Goal: Check status

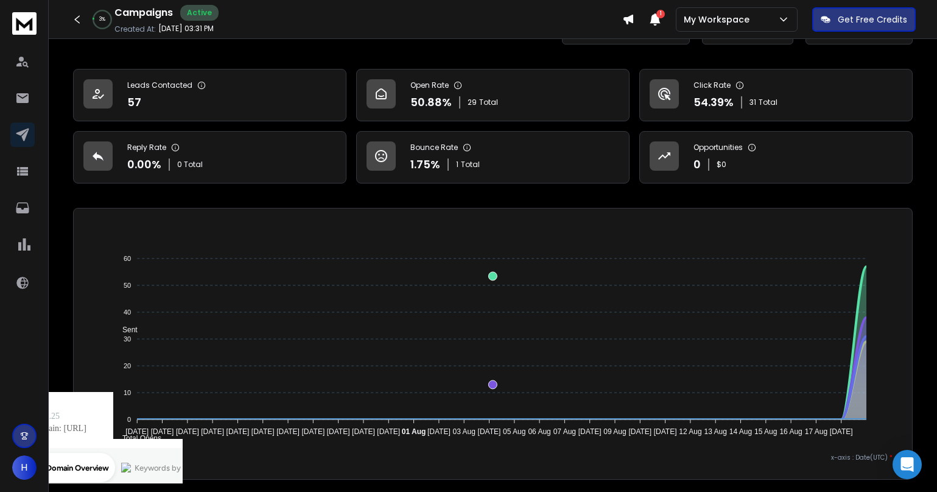
scroll to position [294, 0]
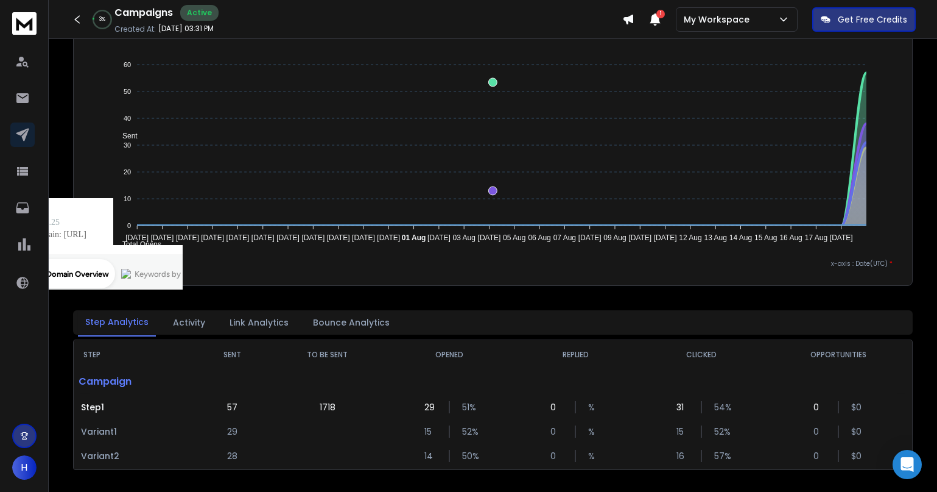
click at [236, 321] on button "Link Analytics" at bounding box center [259, 322] width 74 height 27
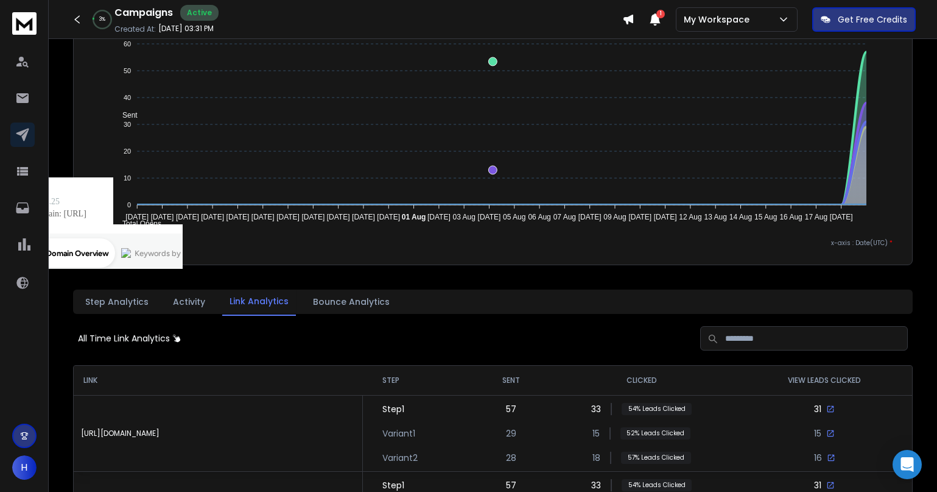
scroll to position [318, 0]
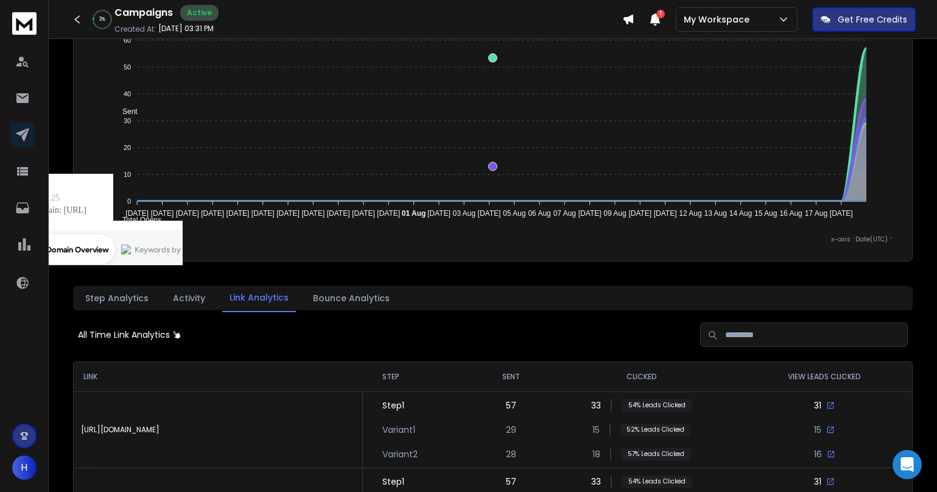
click at [189, 292] on button "Activity" at bounding box center [189, 297] width 47 height 27
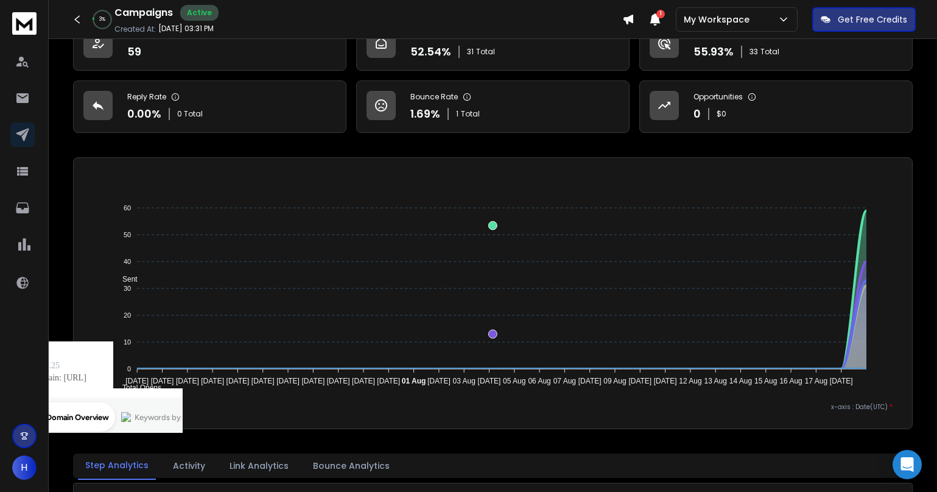
scroll to position [294, 0]
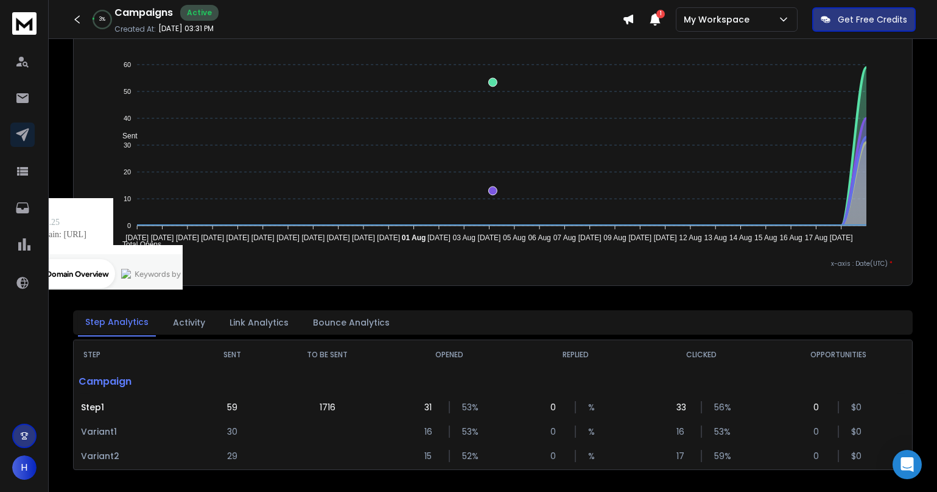
click at [185, 325] on button "Activity" at bounding box center [189, 322] width 47 height 27
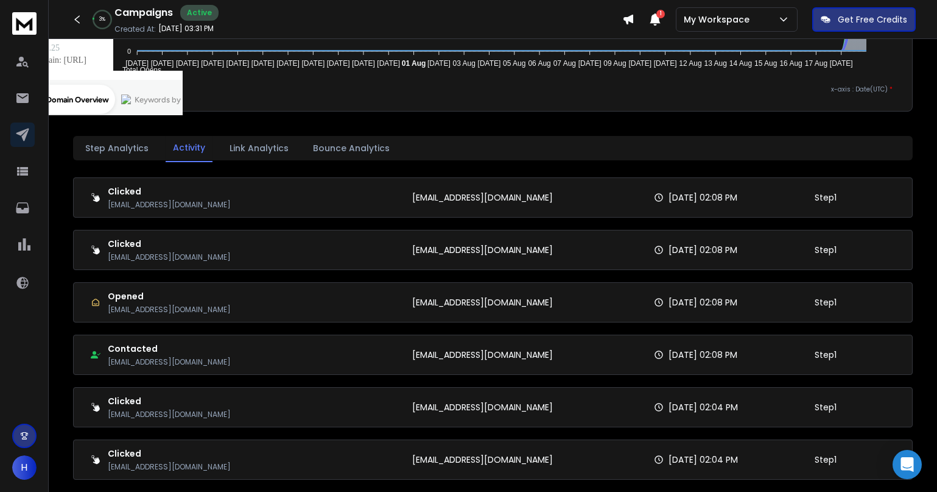
scroll to position [479, 0]
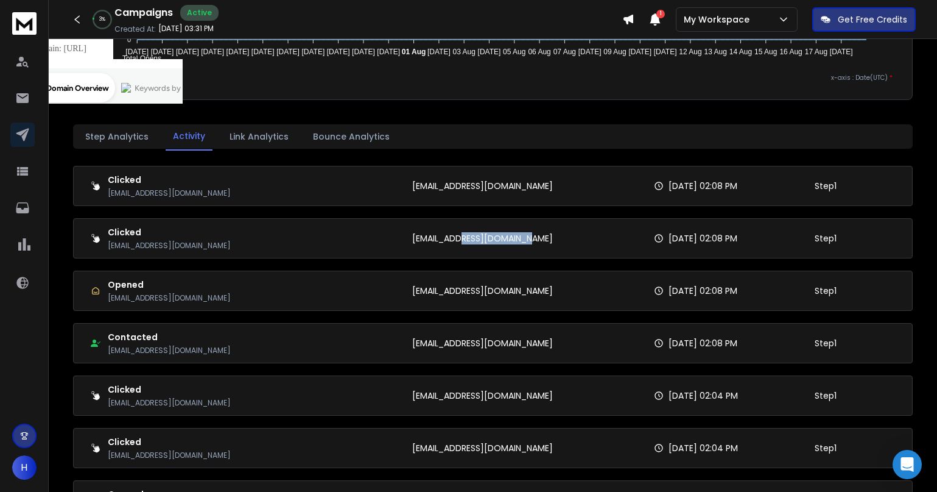
drag, startPoint x: 461, startPoint y: 235, endPoint x: 582, endPoint y: 234, distance: 120.6
click at [582, 234] on div "brichardi@westportgp.com" at bounding box center [532, 238] width 241 height 12
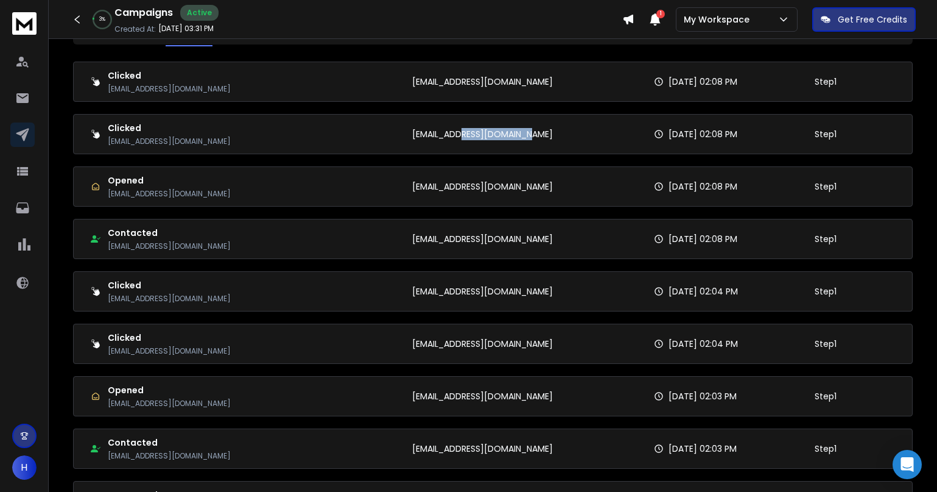
scroll to position [592, 0]
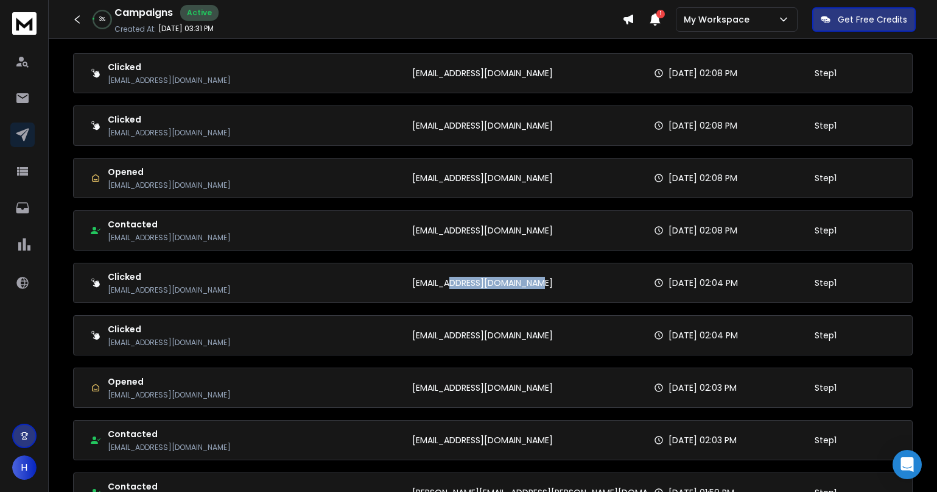
drag, startPoint x: 454, startPoint y: 284, endPoint x: 549, endPoint y: 281, distance: 94.4
click at [549, 281] on div "kcarter@merchantsgroup.com" at bounding box center [532, 283] width 241 height 12
